Goal: Task Accomplishment & Management: Use online tool/utility

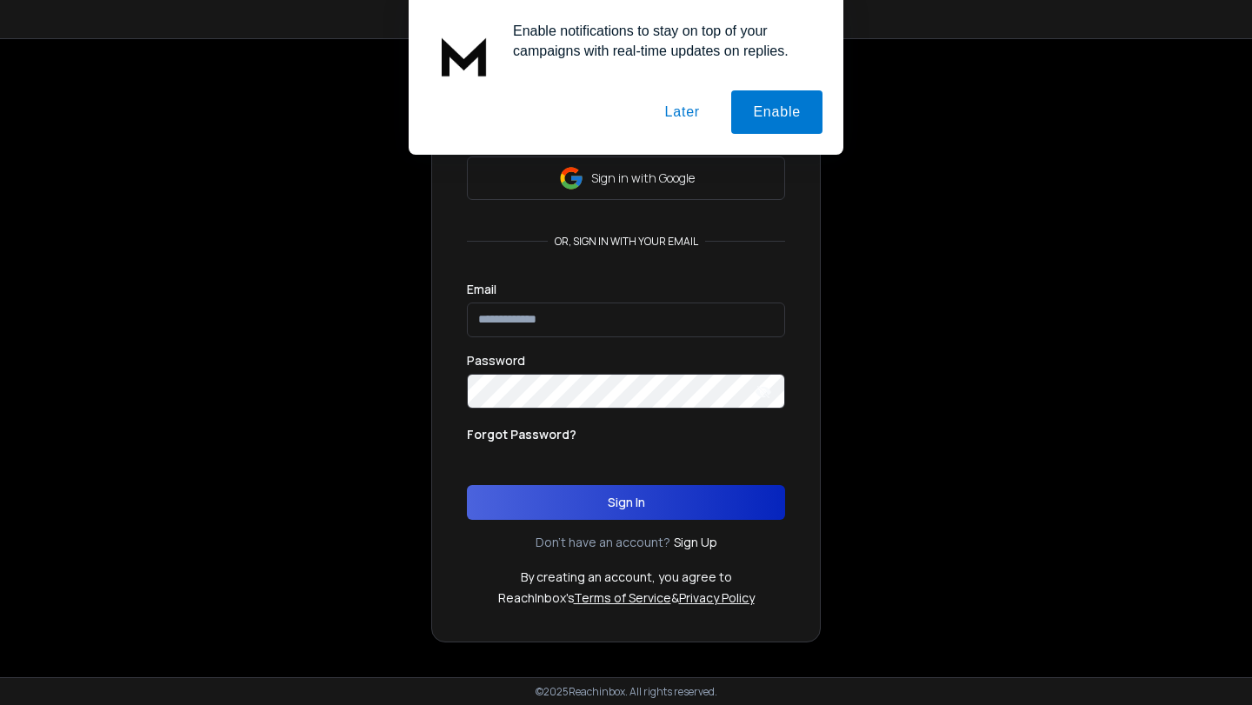
click at [569, 325] on input "email" at bounding box center [626, 320] width 318 height 35
click at [690, 109] on button "Later" at bounding box center [681, 111] width 78 height 43
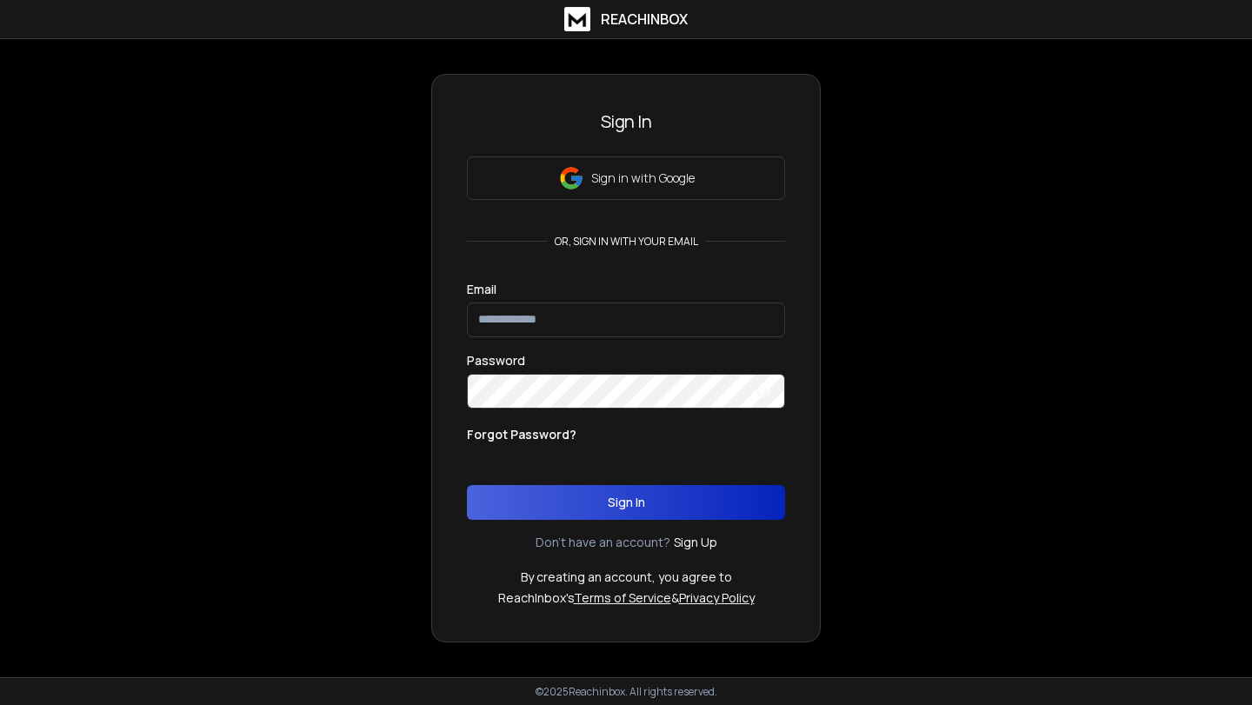
click at [582, 315] on input "email" at bounding box center [626, 320] width 318 height 35
click at [0, 704] on com-1password-button at bounding box center [0, 705] width 0 height 0
type input "**********"
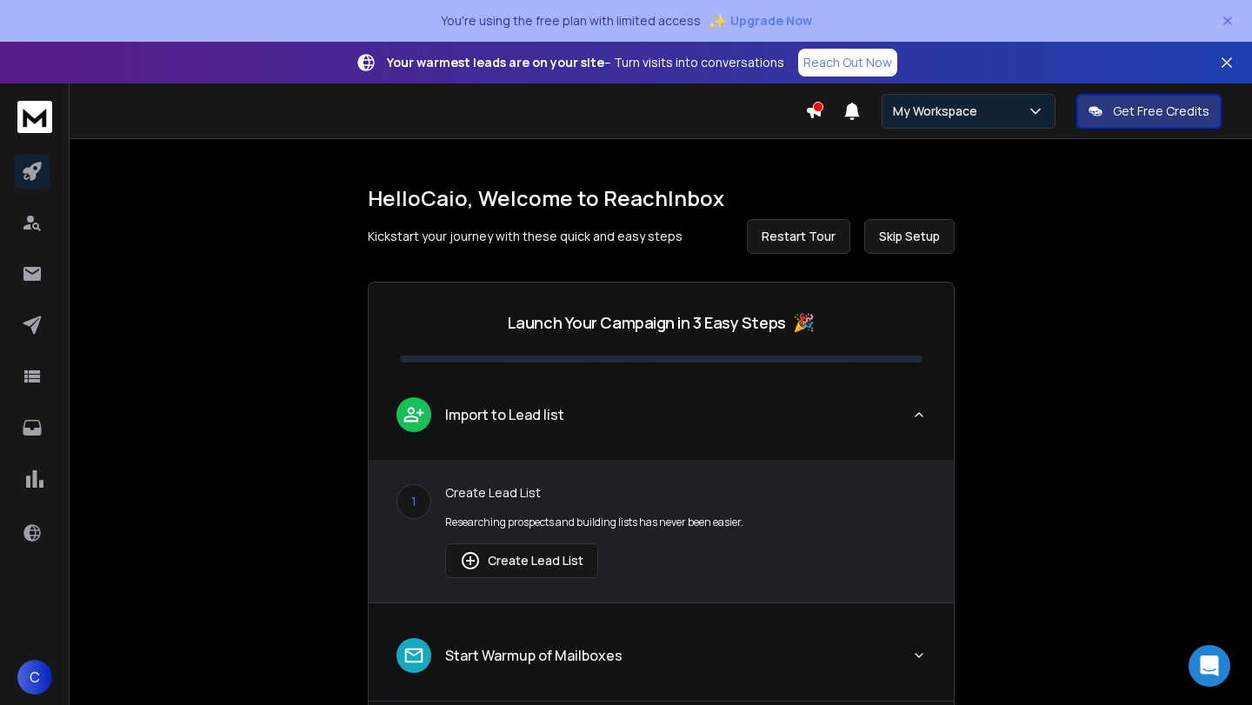
click at [955, 117] on p "My Workspace" at bounding box center [938, 111] width 91 height 17
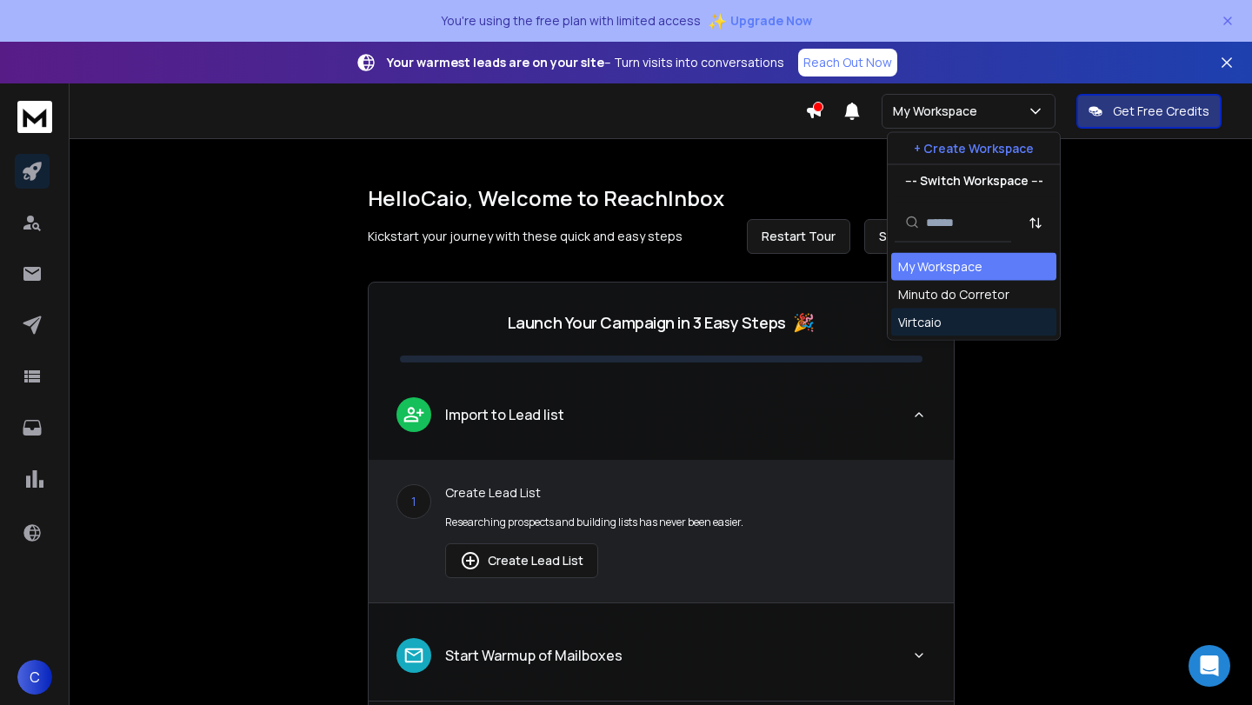
click at [928, 316] on div "Virtcaio" at bounding box center [919, 322] width 43 height 17
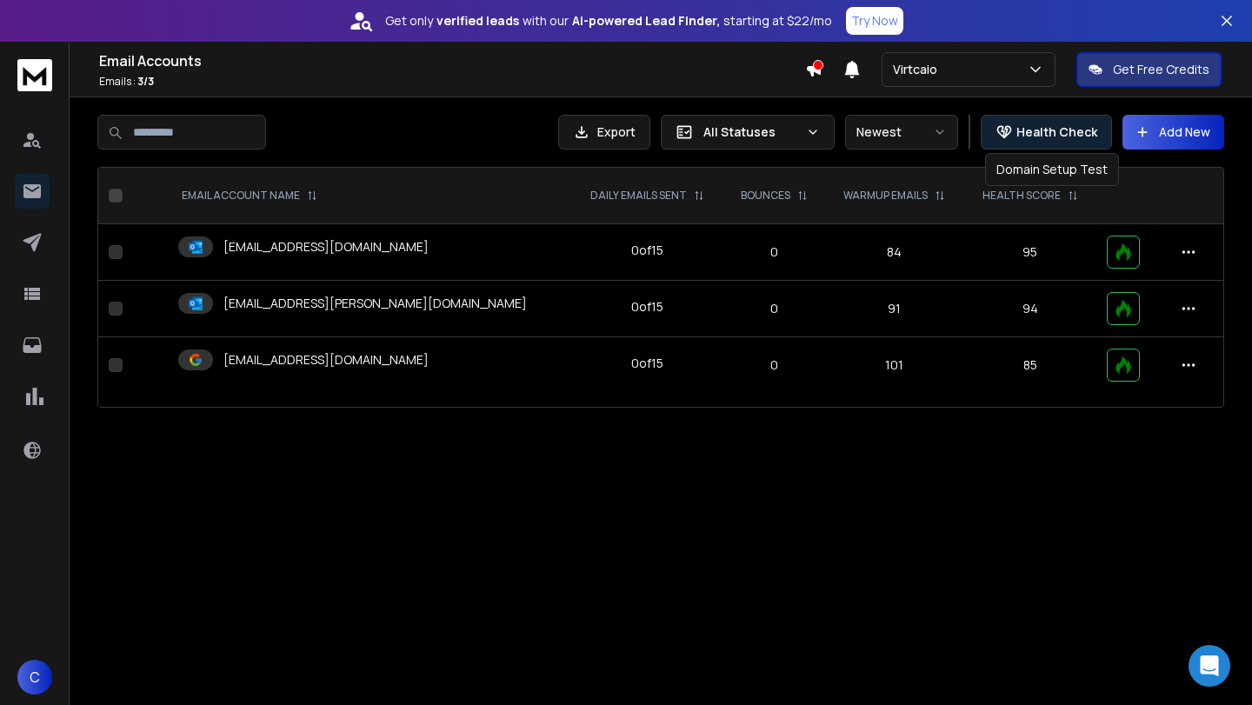
click at [1074, 126] on p "Health Check" at bounding box center [1056, 131] width 81 height 17
click at [1014, 250] on td "95" at bounding box center [1030, 252] width 132 height 57
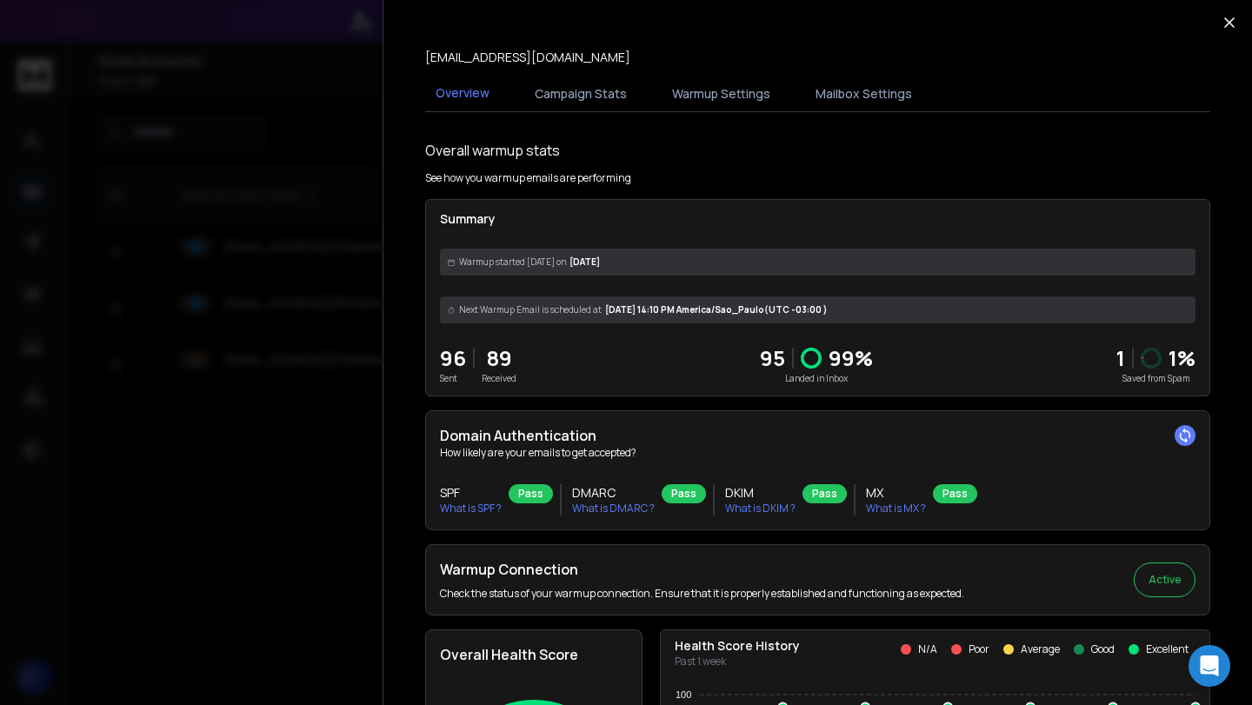
click at [1223, 17] on icon "button" at bounding box center [1228, 22] width 17 height 17
